Goal: Task Accomplishment & Management: Manage account settings

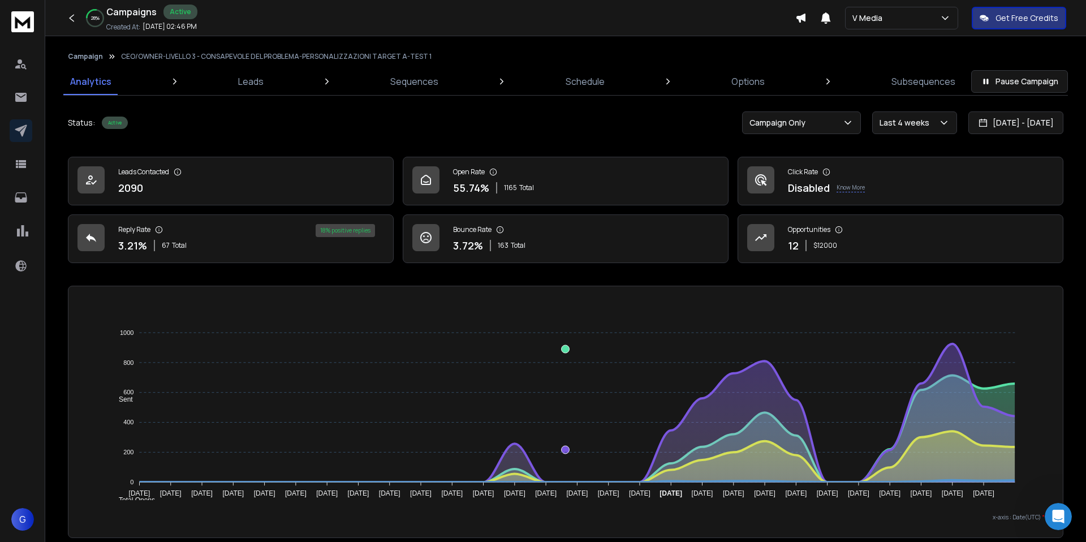
scroll to position [222, 0]
click at [24, 122] on link at bounding box center [21, 130] width 23 height 23
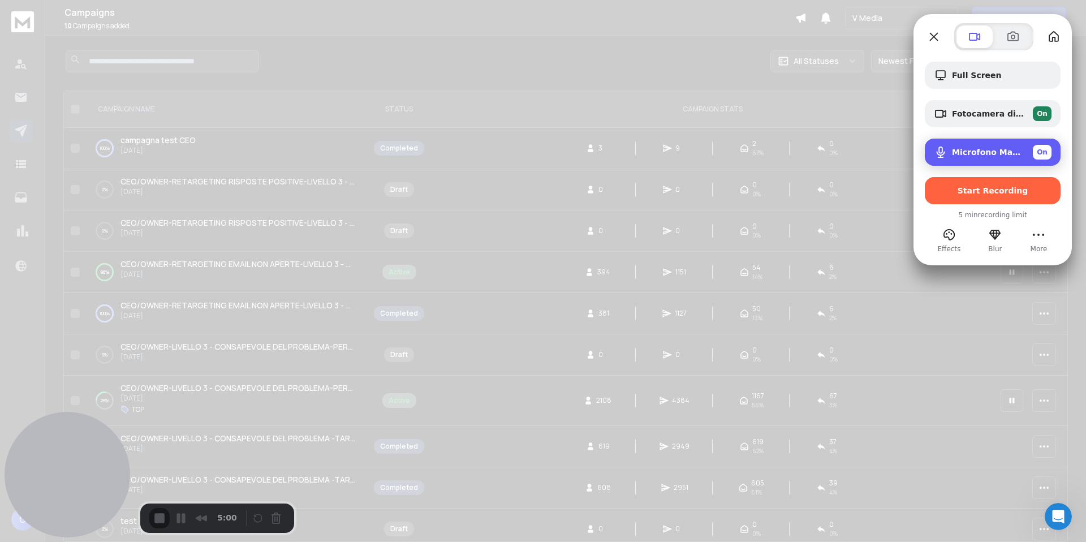
click at [971, 152] on span "Microfono MacBook Air (Built-in)" at bounding box center [988, 152] width 72 height 9
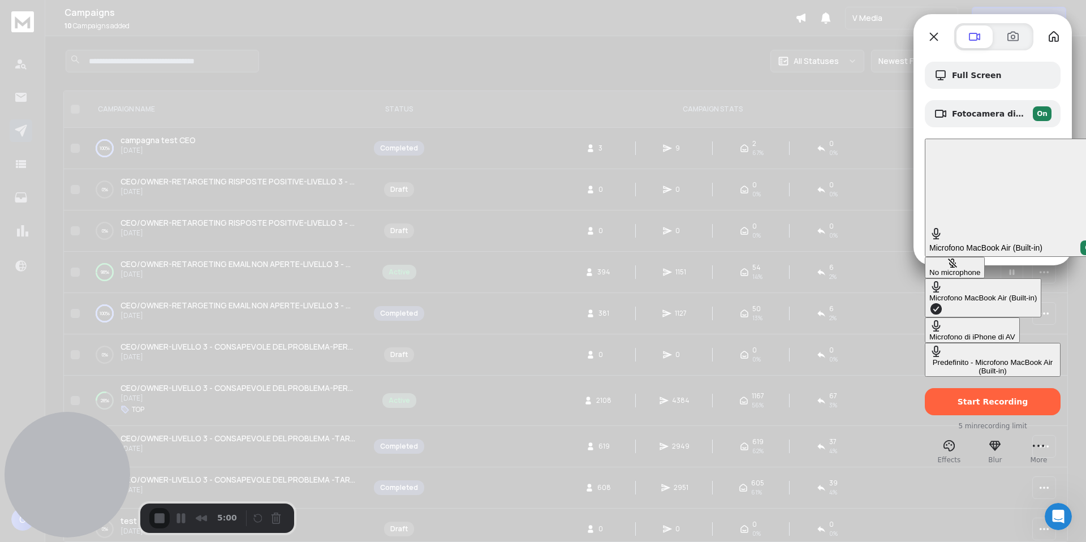
click at [925, 278] on \(Built-in\) "Microfono MacBook Air (Built-in)" at bounding box center [983, 297] width 117 height 39
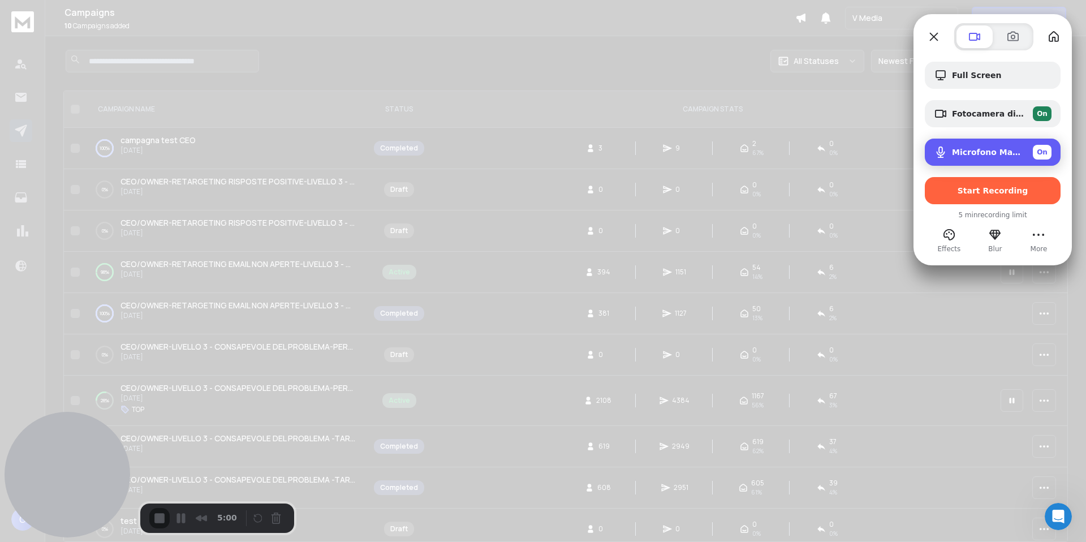
click at [940, 154] on span "Microphone options" at bounding box center [941, 152] width 14 height 14
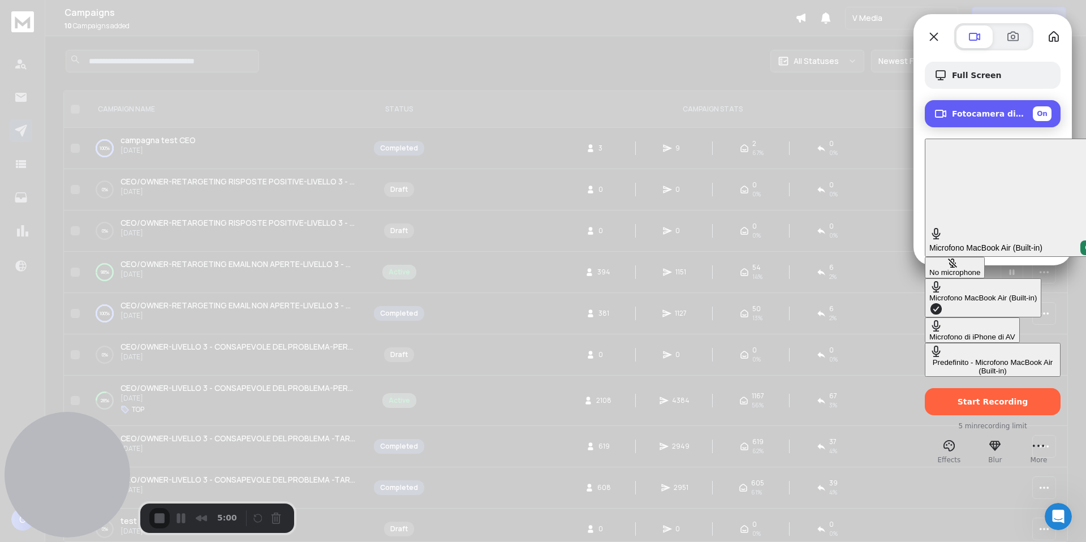
click at [979, 116] on span "Fotocamera di MacBook Air (0000:0001)" at bounding box center [988, 113] width 72 height 9
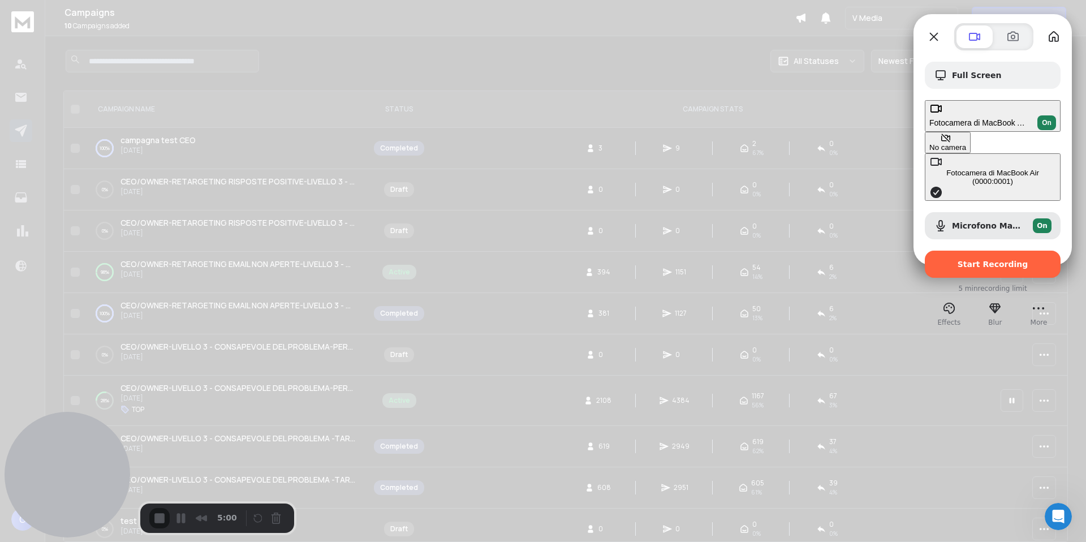
click at [929, 143] on div "No camera" at bounding box center [947, 147] width 37 height 8
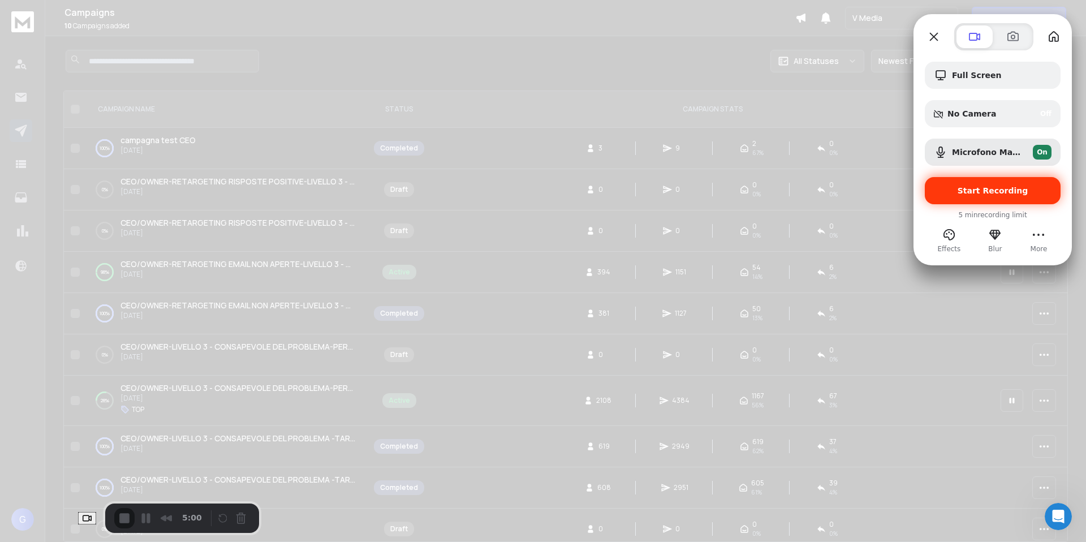
click at [976, 180] on div "Start Recording" at bounding box center [993, 190] width 136 height 27
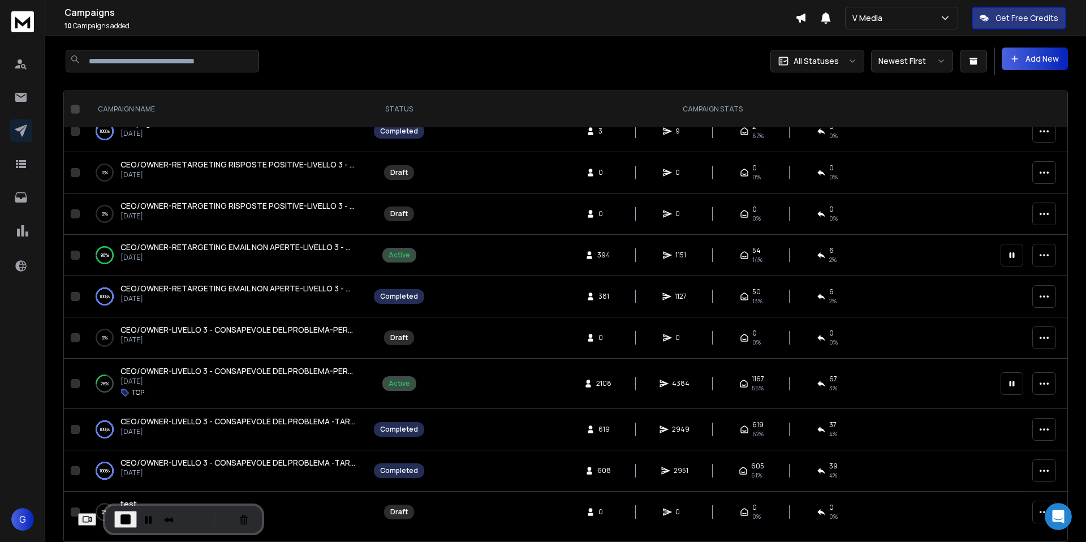
click at [79, 385] on button "button" at bounding box center [75, 383] width 9 height 9
click at [760, 66] on button at bounding box center [749, 61] width 28 height 23
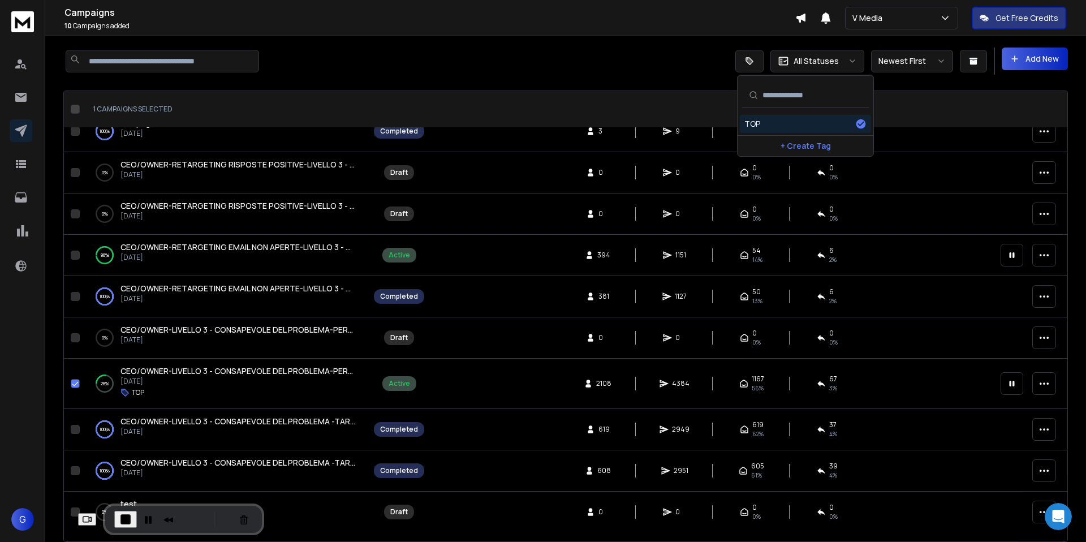
click at [664, 66] on div "Campaigns 10 Campaigns Added All Statuses Newest First Add New" at bounding box center [817, 61] width 502 height 27
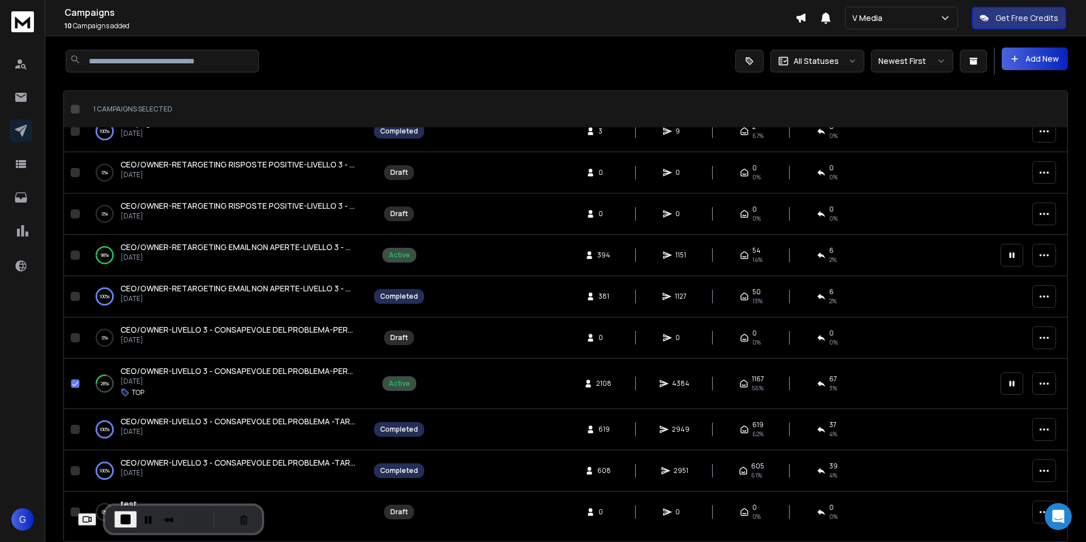
click at [166, 372] on span "CEO/OWNER-LIVELLO 3 - CONSAPEVOLE DEL PROBLEMA-PERSONALIZZAZIONI TARGET A-TEST 1" at bounding box center [300, 370] width 360 height 11
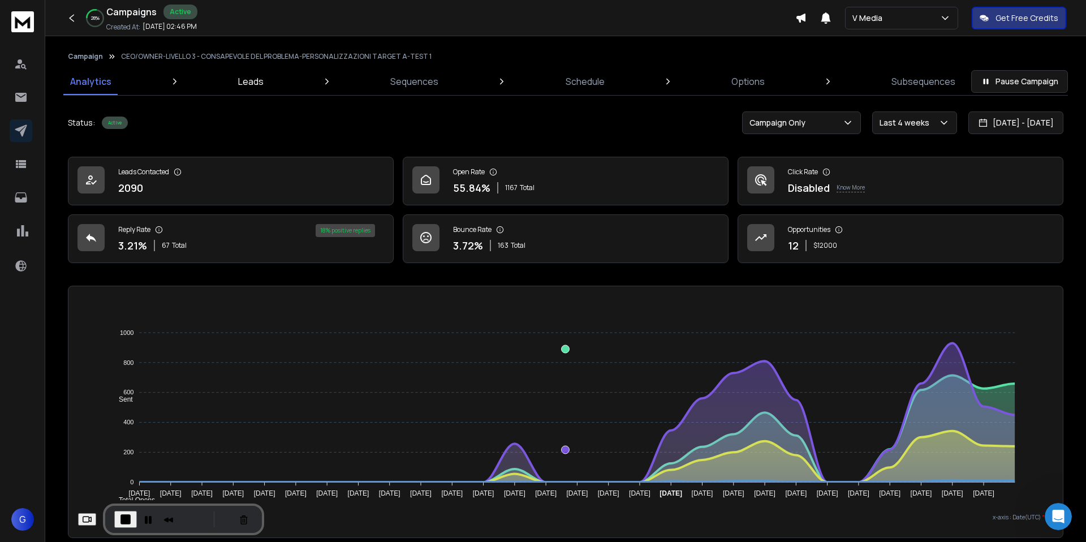
click at [266, 84] on link "Leads" at bounding box center [250, 81] width 39 height 27
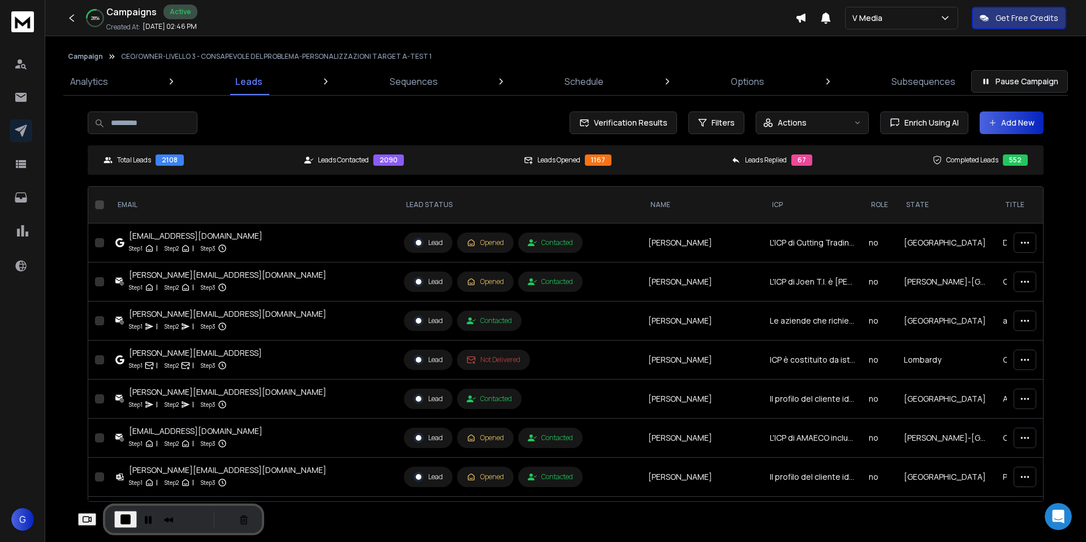
click at [150, 130] on input at bounding box center [143, 122] width 110 height 23
type input "****"
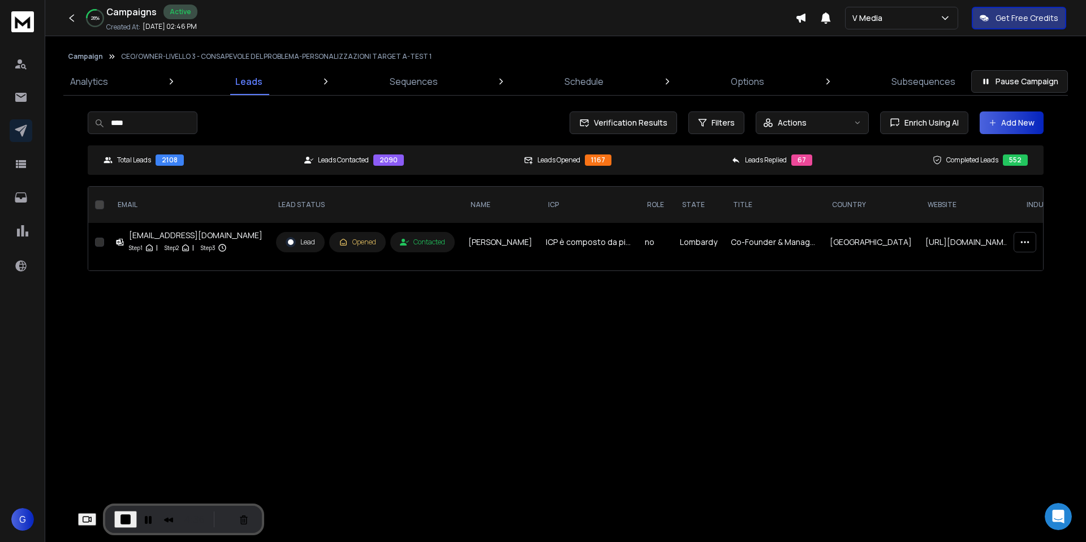
click at [203, 239] on div "[EMAIL_ADDRESS][DOMAIN_NAME]" at bounding box center [195, 235] width 133 height 11
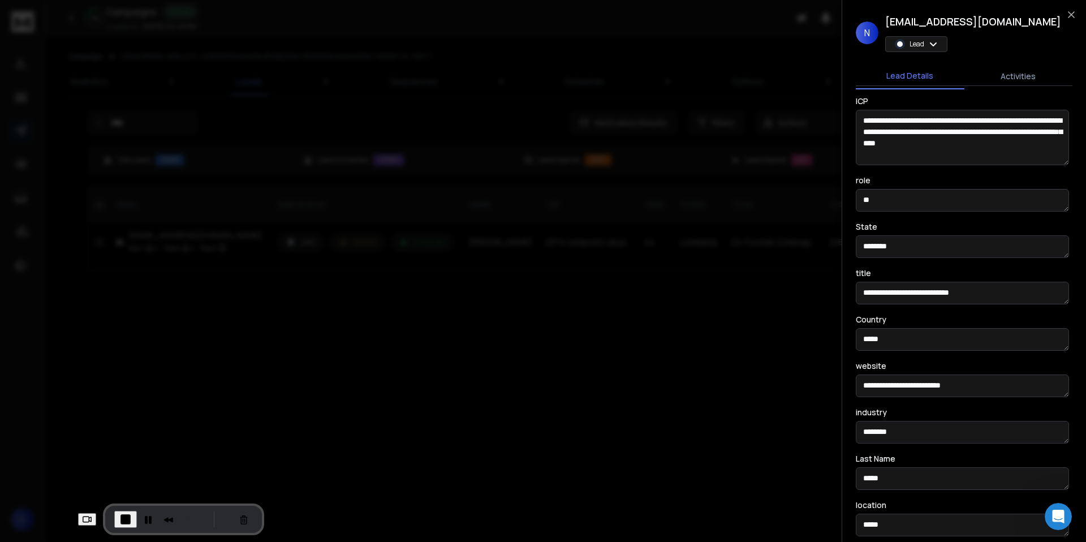
click at [1004, 75] on button "Activities" at bounding box center [1018, 76] width 109 height 25
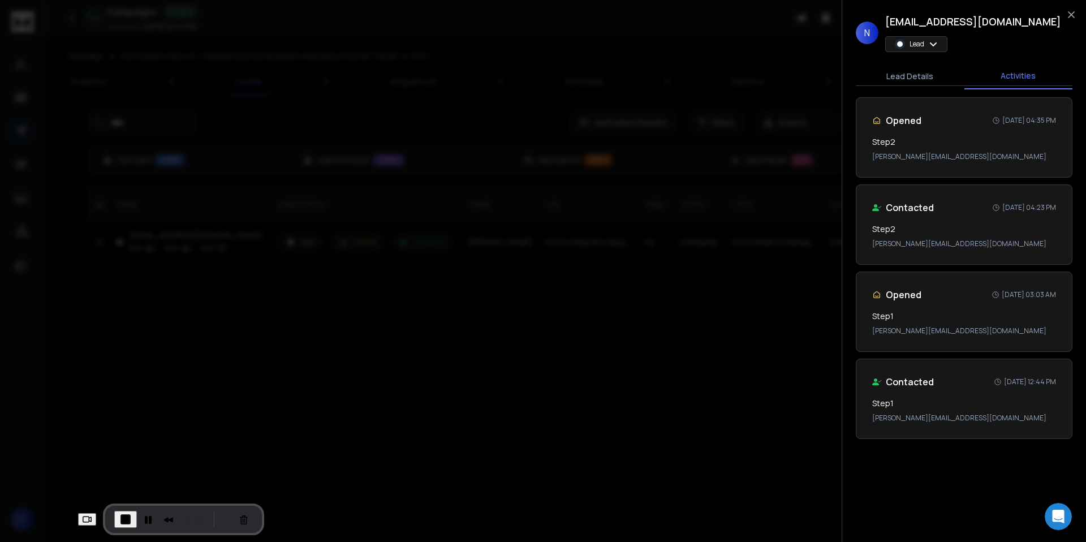
click at [932, 42] on body "Get only verified leads with our AI-powered Lead Finder, starting at $22/mo Try…" at bounding box center [543, 313] width 1086 height 627
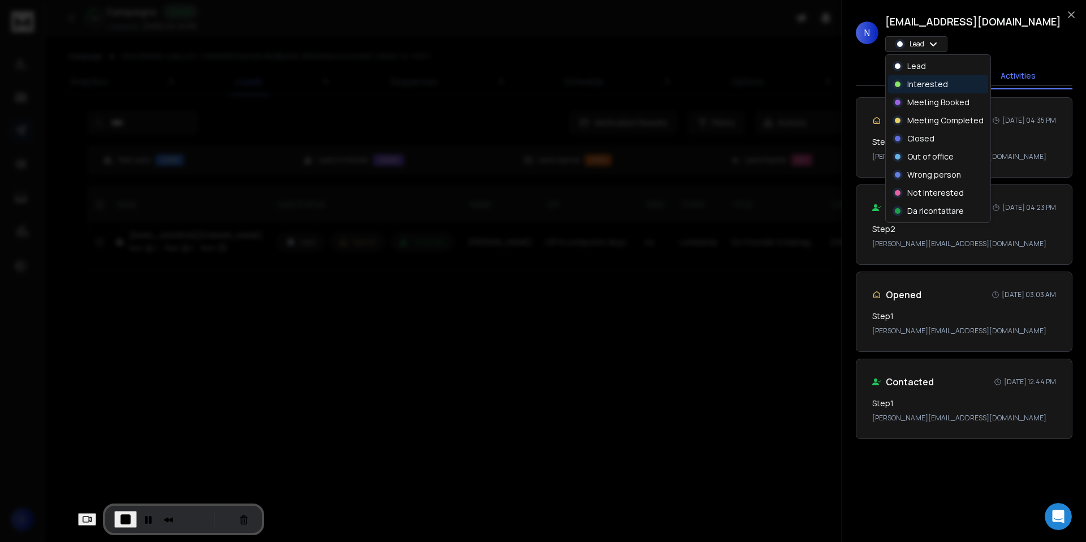
click at [929, 84] on p "Interested" at bounding box center [927, 84] width 41 height 11
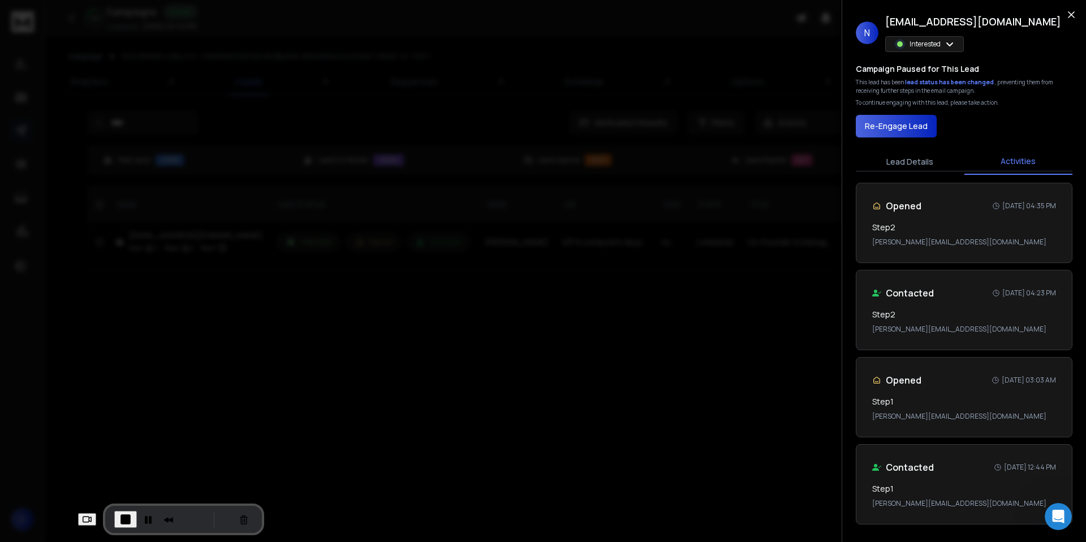
click at [1067, 14] on icon "button" at bounding box center [1071, 14] width 11 height 11
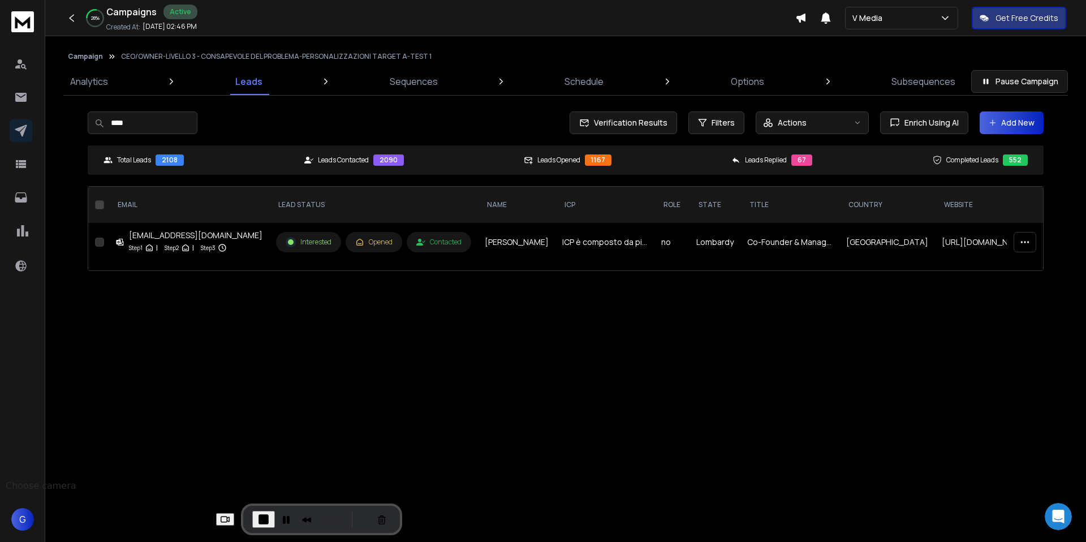
drag, startPoint x: 25, startPoint y: 520, endPoint x: 175, endPoint y: 523, distance: 149.3
click at [216, 523] on button "Choose camera" at bounding box center [225, 519] width 18 height 13
click at [21, 518] on span "G" at bounding box center [22, 519] width 23 height 23
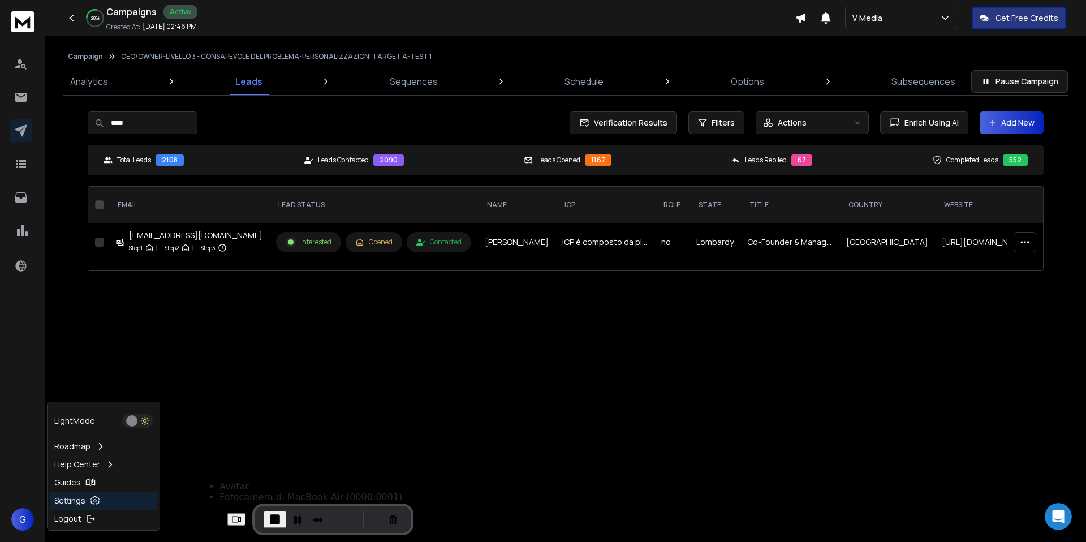
click at [65, 499] on p "Settings" at bounding box center [69, 500] width 31 height 11
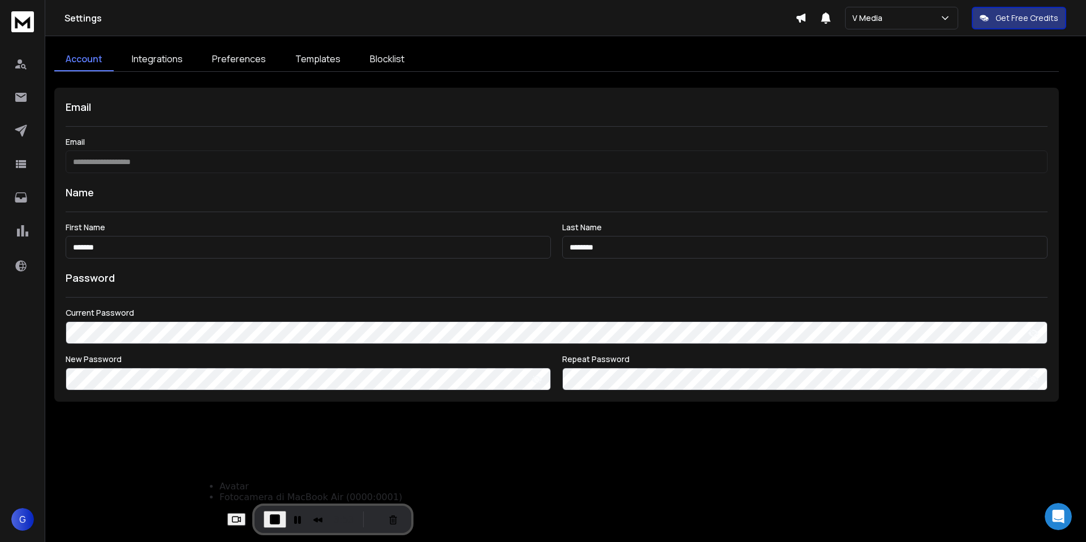
click at [392, 61] on link "Blocklist" at bounding box center [387, 60] width 57 height 24
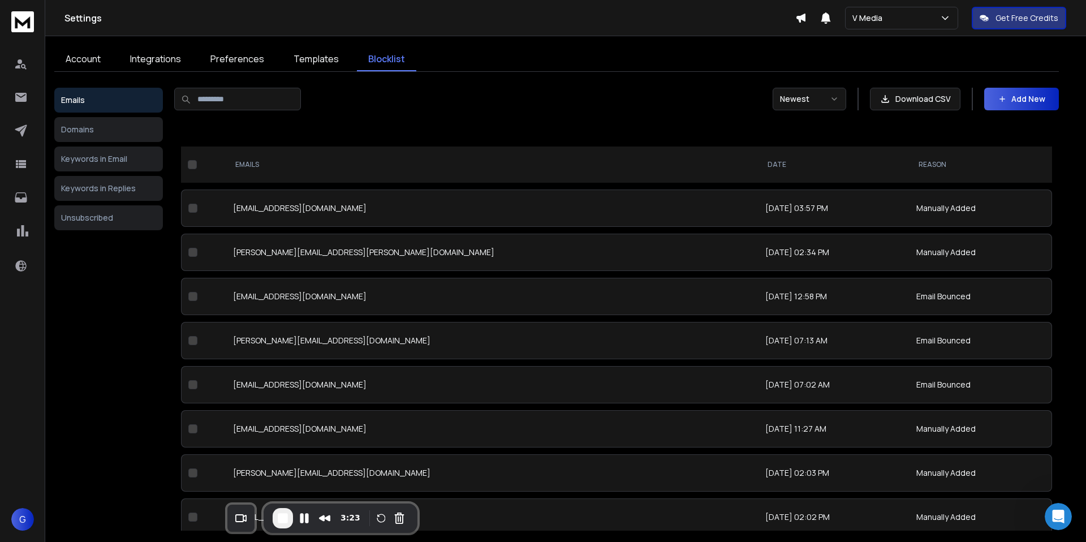
click at [1015, 98] on p "Add New" at bounding box center [1028, 98] width 34 height 11
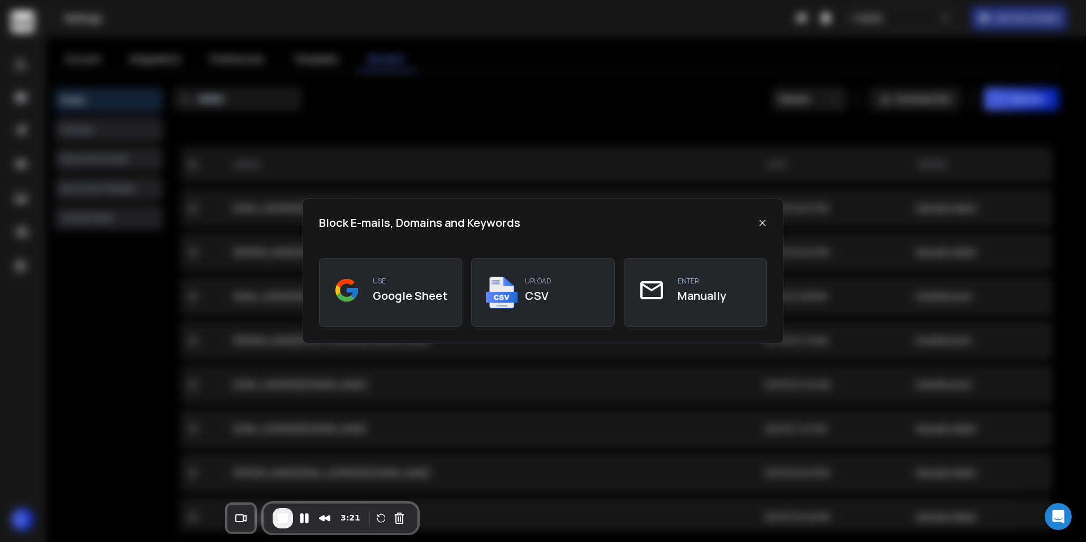
click at [658, 291] on icon at bounding box center [651, 290] width 27 height 27
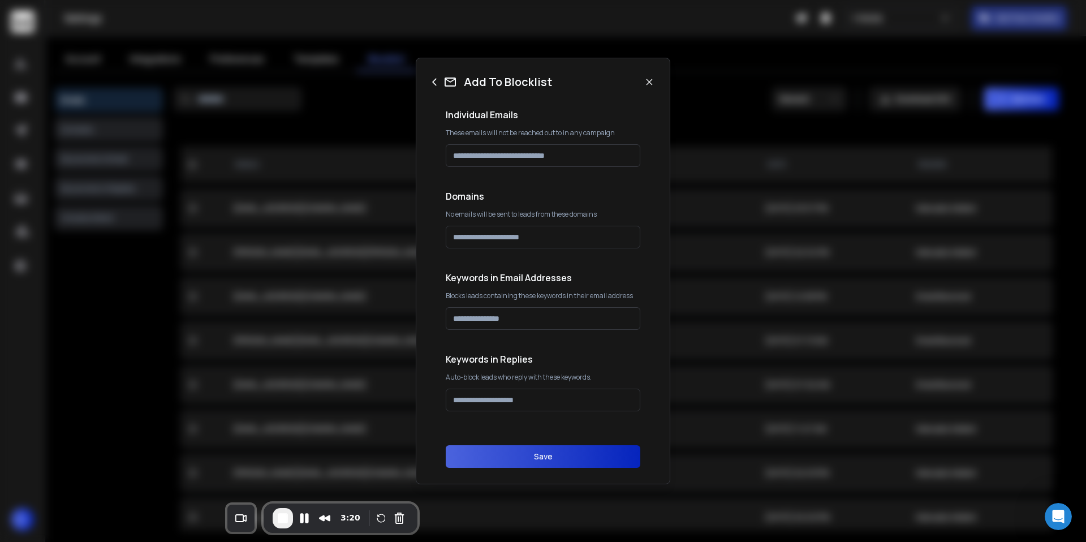
click at [522, 238] on input at bounding box center [543, 237] width 195 height 23
paste input "**********"
click at [456, 238] on input "**********" at bounding box center [543, 237] width 195 height 23
type input "**********"
click at [577, 454] on button "Save" at bounding box center [543, 456] width 195 height 23
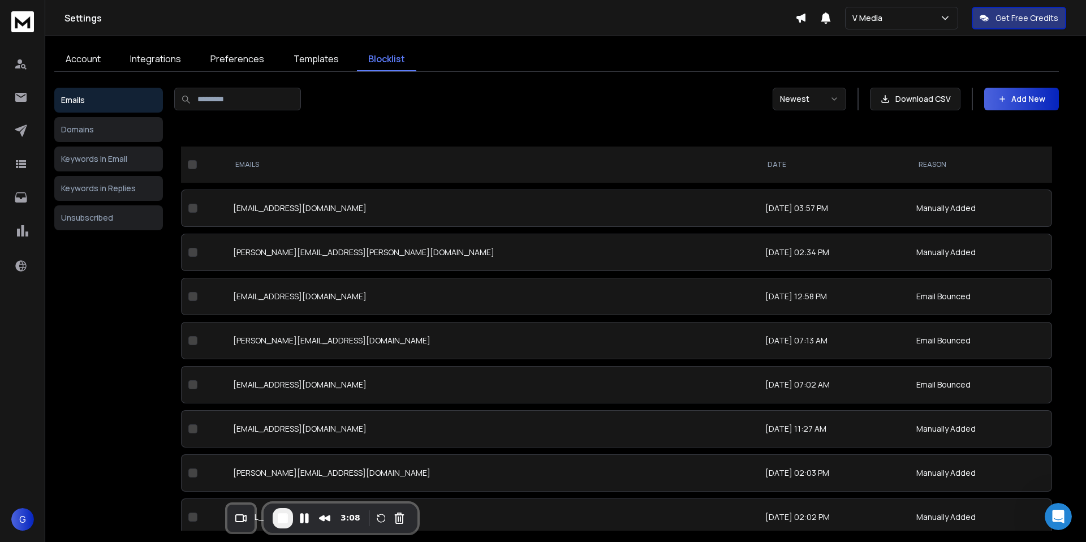
click at [1016, 103] on p "Add New" at bounding box center [1028, 98] width 34 height 11
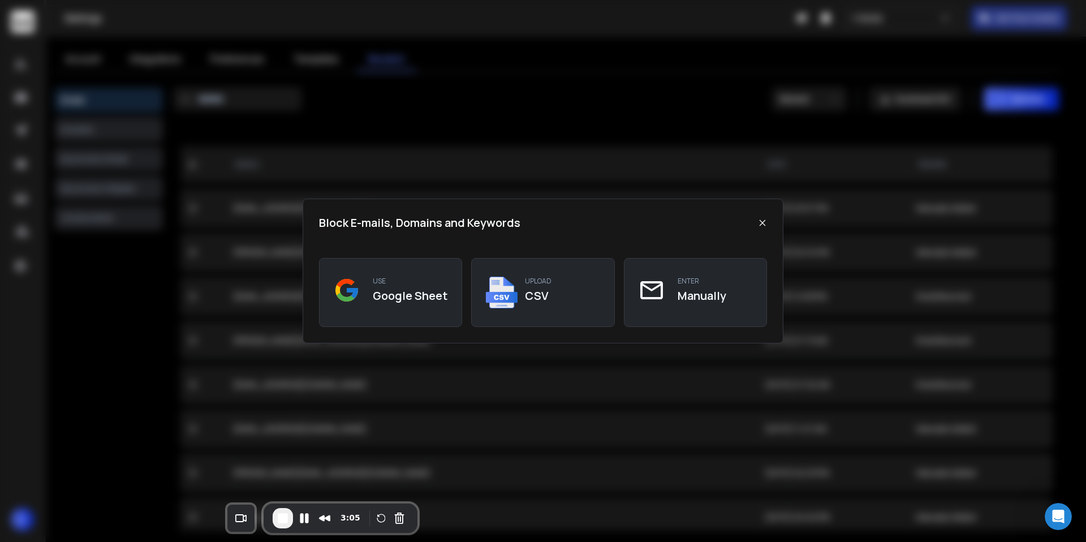
click at [765, 227] on div "Block E-mails, Domains and Keywords" at bounding box center [543, 223] width 448 height 16
click at [764, 223] on icon at bounding box center [762, 222] width 9 height 9
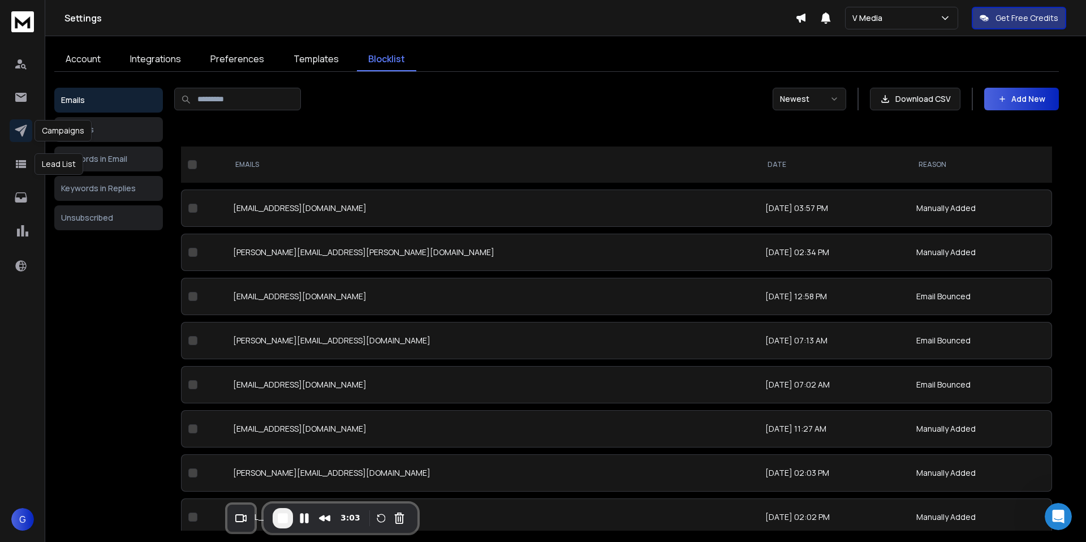
click at [20, 124] on icon at bounding box center [21, 131] width 14 height 14
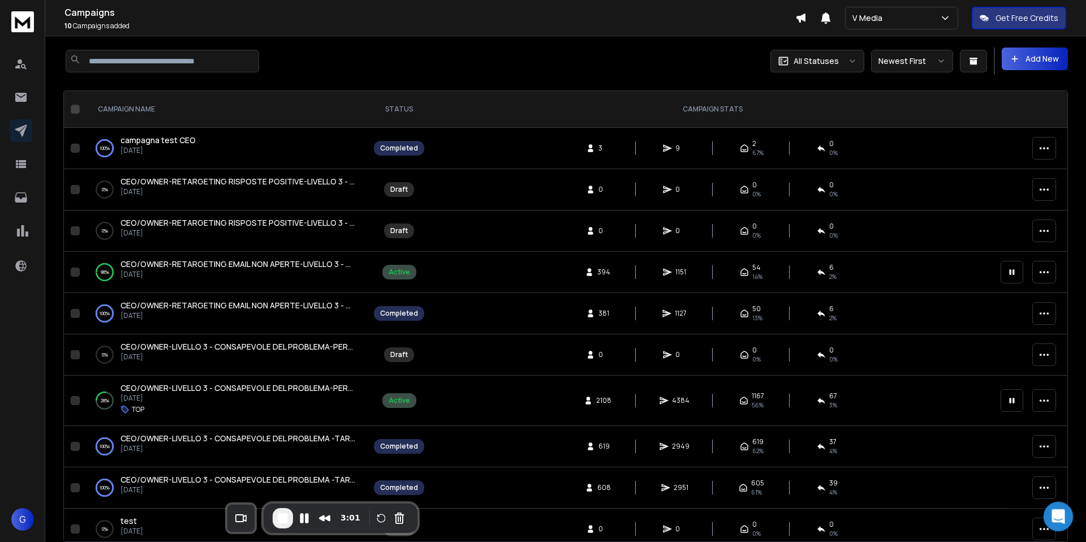
click at [1054, 517] on icon "Open Intercom Messenger" at bounding box center [1057, 515] width 19 height 19
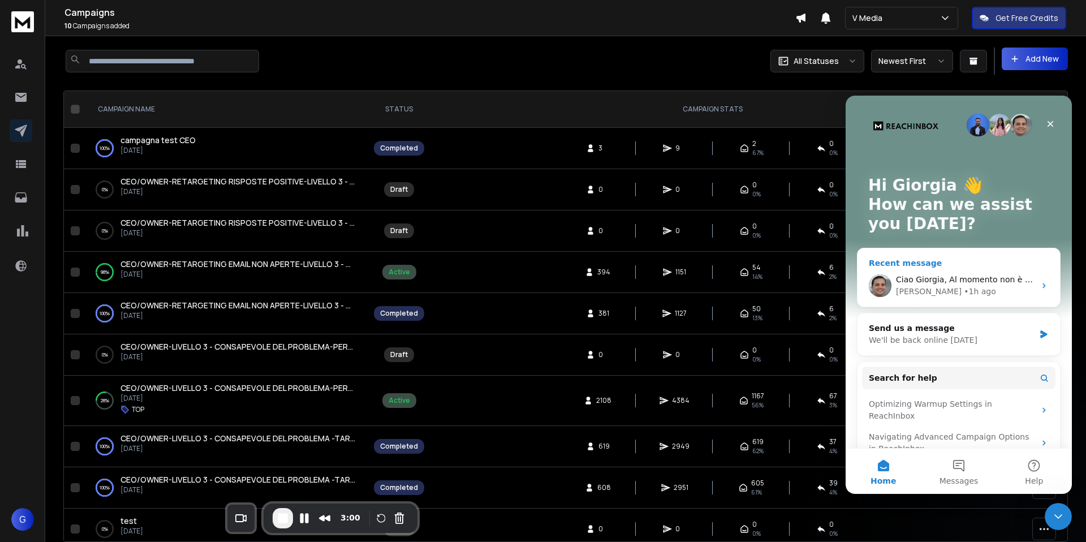
click at [941, 294] on div "Raj • 1h ago" at bounding box center [965, 292] width 139 height 12
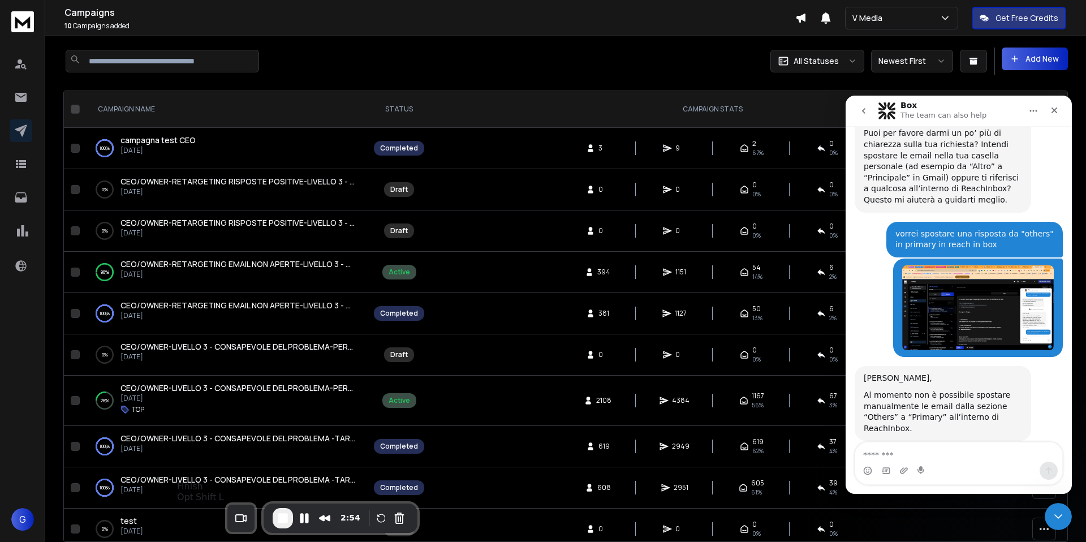
scroll to position [1, 0]
click at [276, 523] on span "End Recording" at bounding box center [283, 518] width 14 height 14
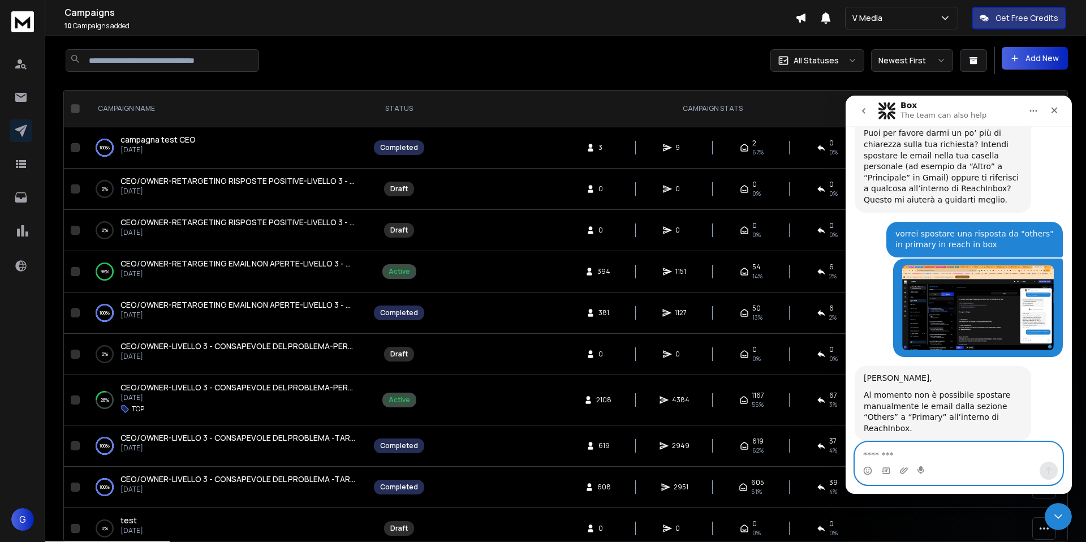
click at [944, 453] on textarea "Message…" at bounding box center [958, 451] width 207 height 19
type textarea "*********"
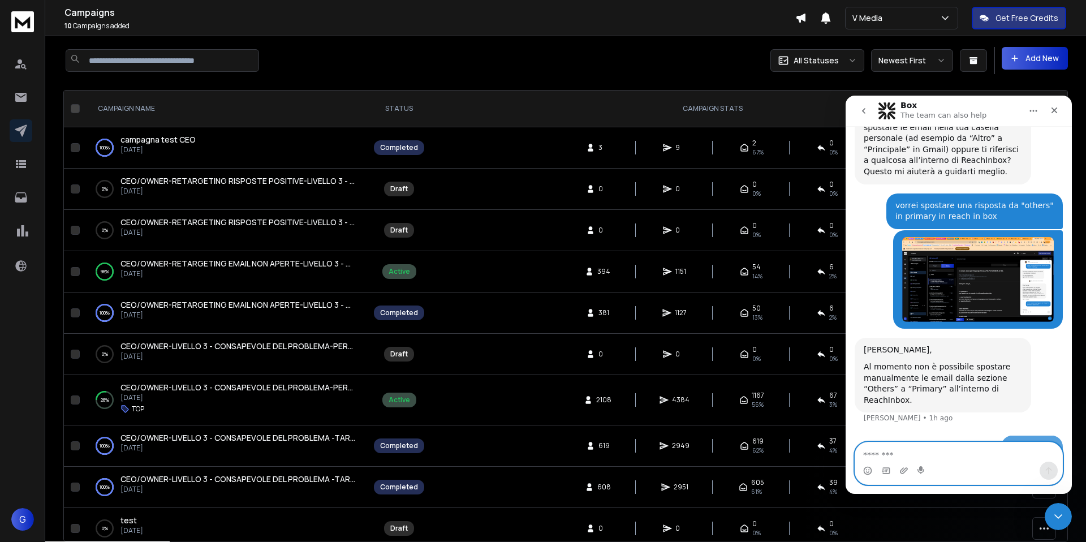
scroll to position [256, 0]
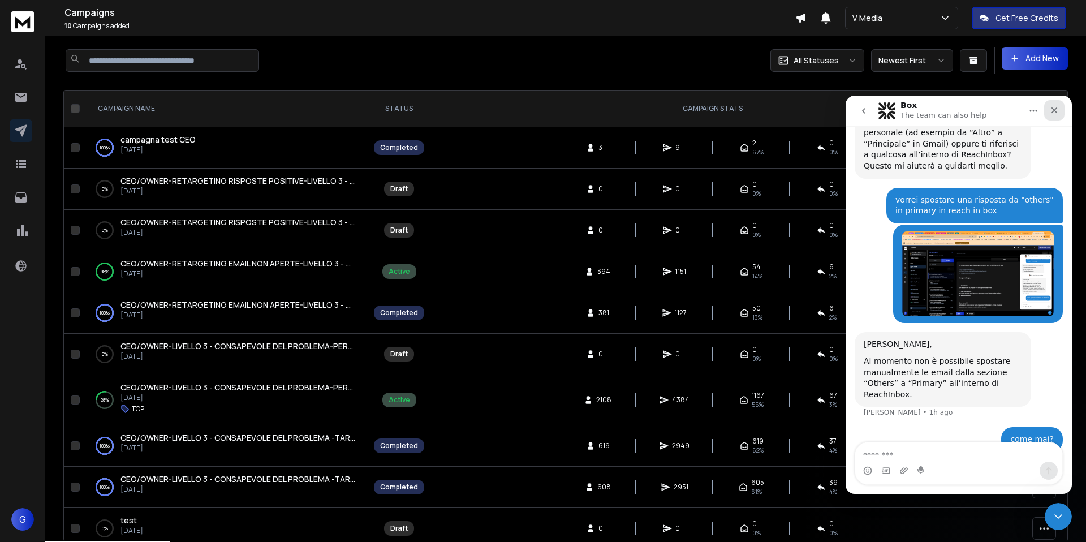
click at [1060, 105] on div "Close" at bounding box center [1054, 110] width 20 height 20
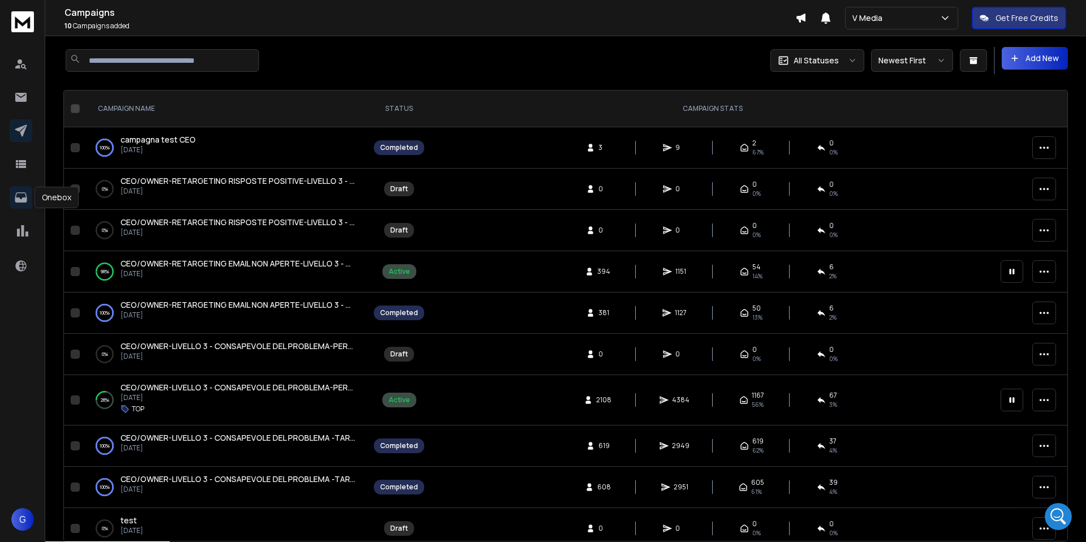
click at [15, 201] on icon at bounding box center [21, 197] width 12 height 10
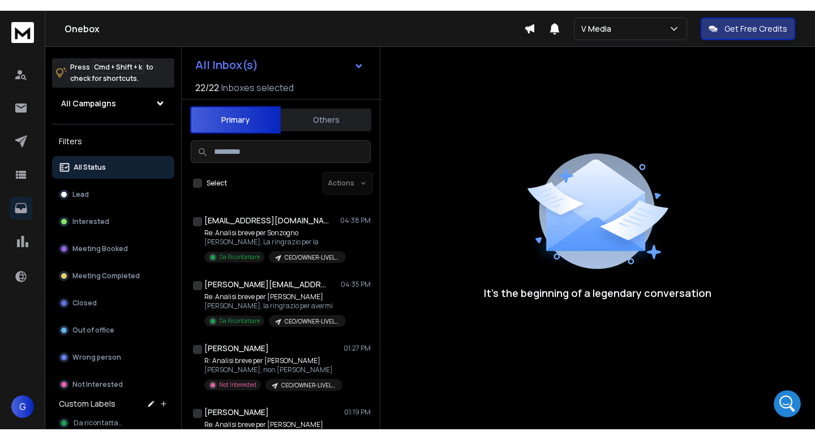
scroll to position [273, 0]
